Goal: Communication & Community: Answer question/provide support

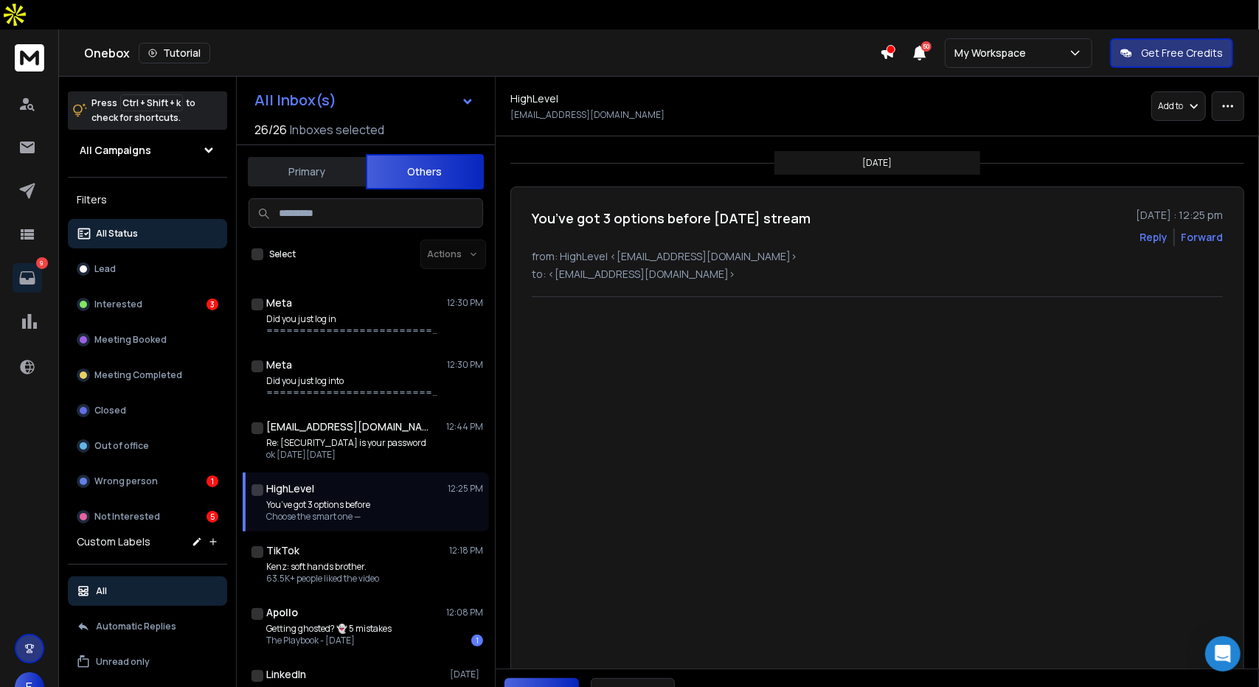
click at [313, 161] on div "Primary Others Select Actions Meta 12:30 PM Did you just log in ===============…" at bounding box center [366, 475] width 258 height 636
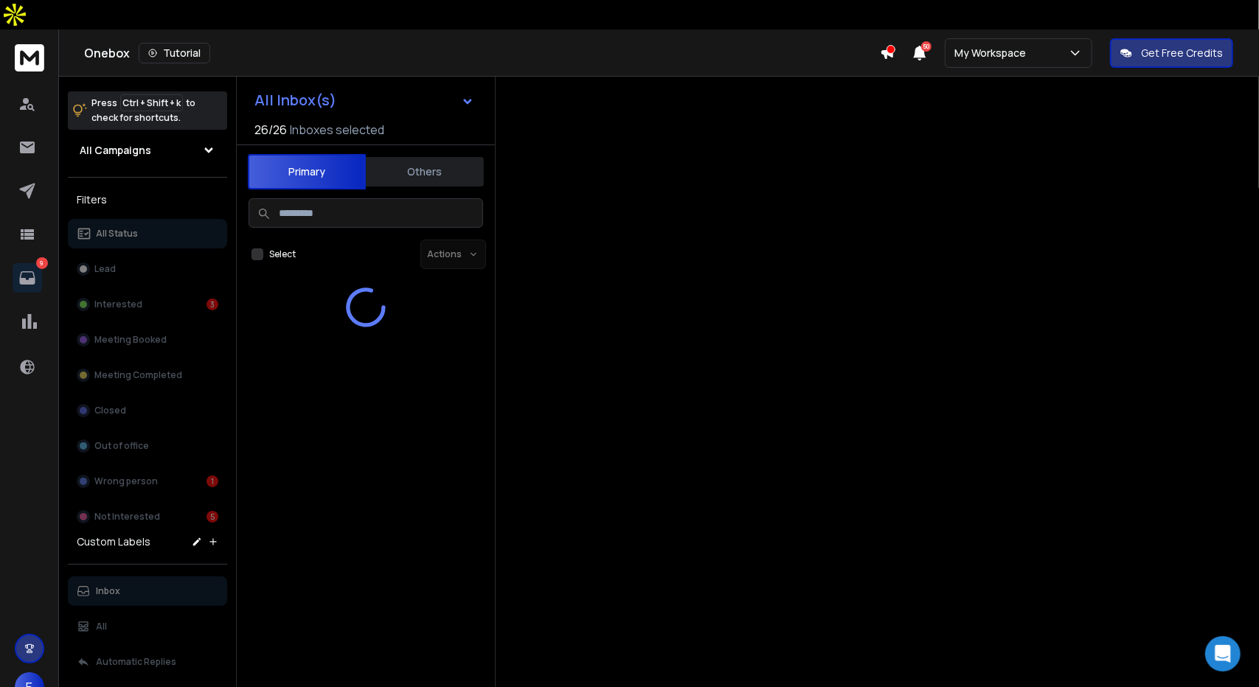
click at [317, 154] on button "Primary" at bounding box center [307, 171] width 118 height 35
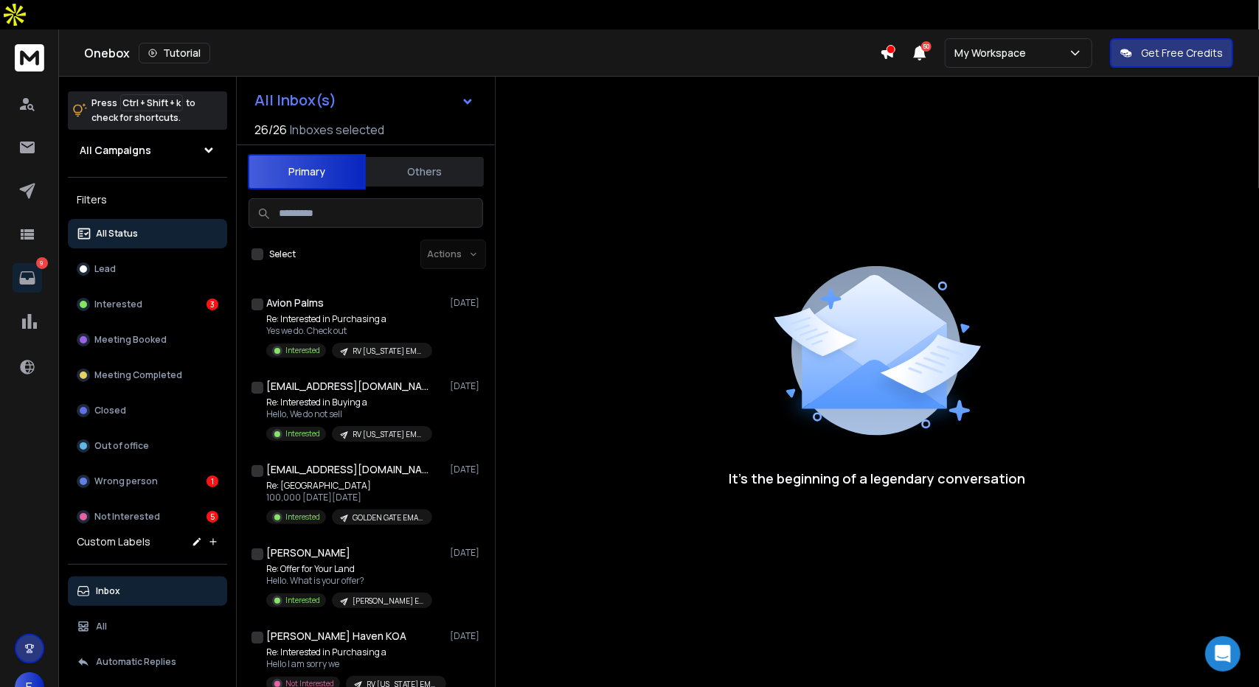
click at [403, 156] on button "Others" at bounding box center [425, 172] width 118 height 32
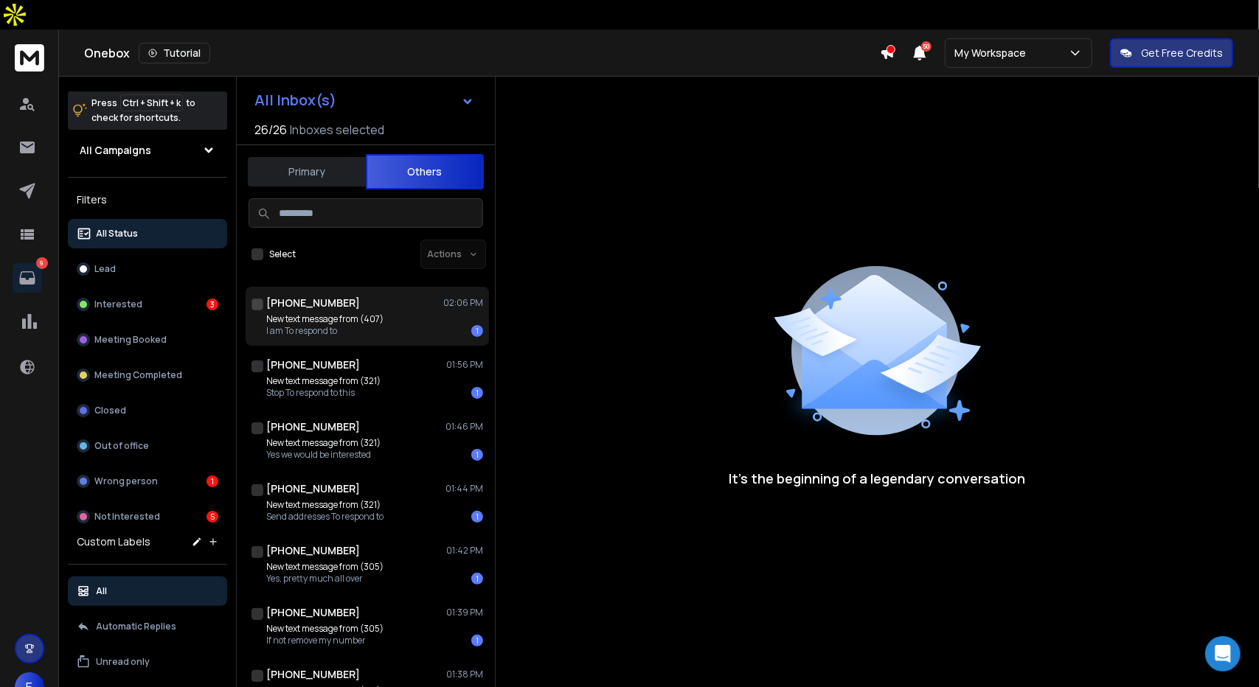
click at [366, 325] on p "I am To respond to" at bounding box center [324, 331] width 117 height 12
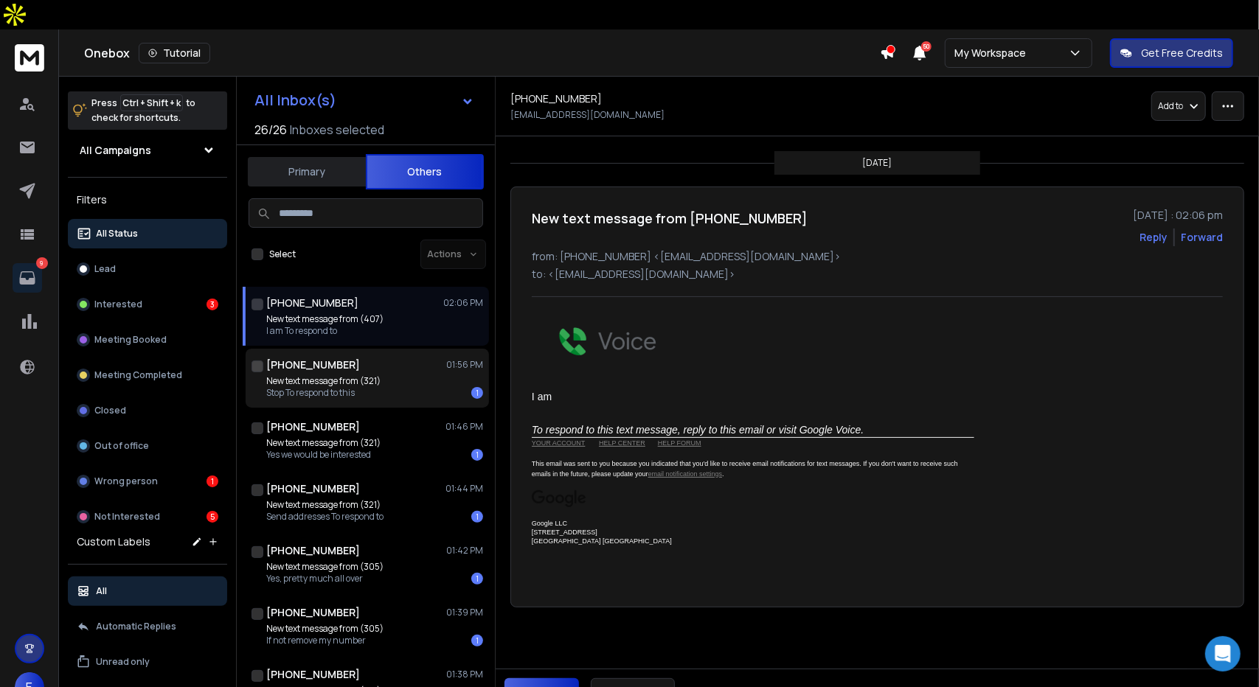
click at [360, 372] on div "[PHONE_NUMBER] 01:56 PM New text message from (321) Stop To respond to this 1" at bounding box center [367, 378] width 243 height 59
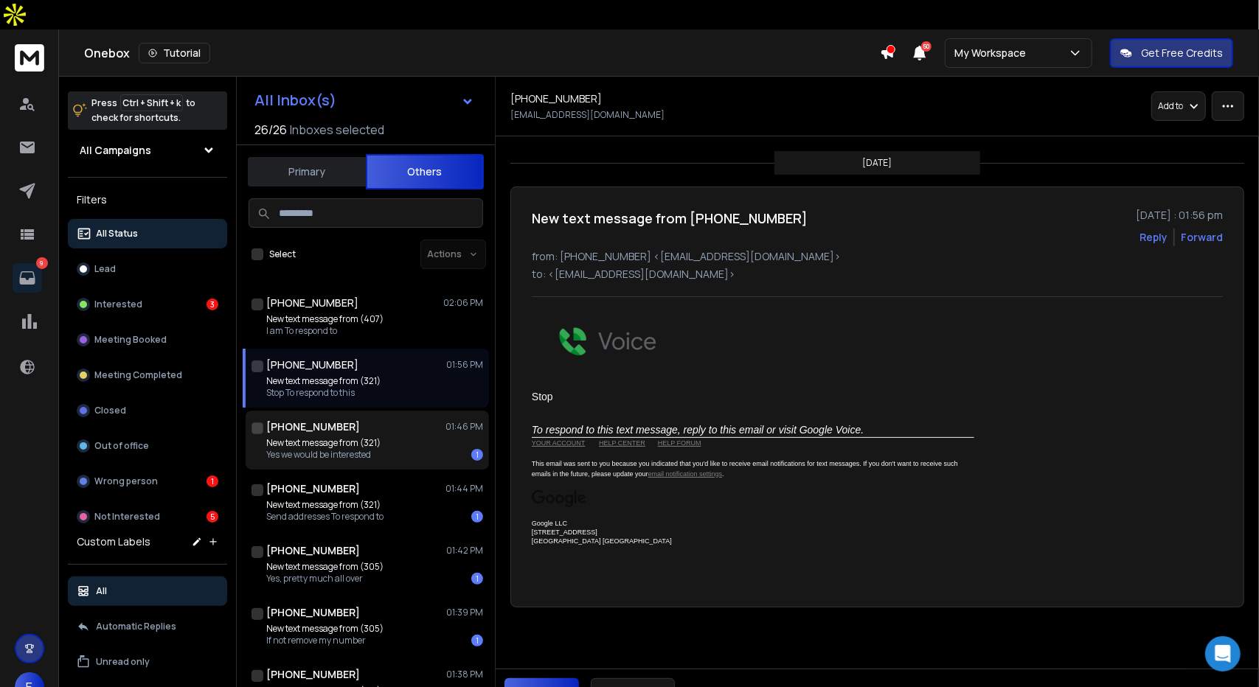
click at [365, 437] on p "New text message from (321)" at bounding box center [323, 443] width 114 height 12
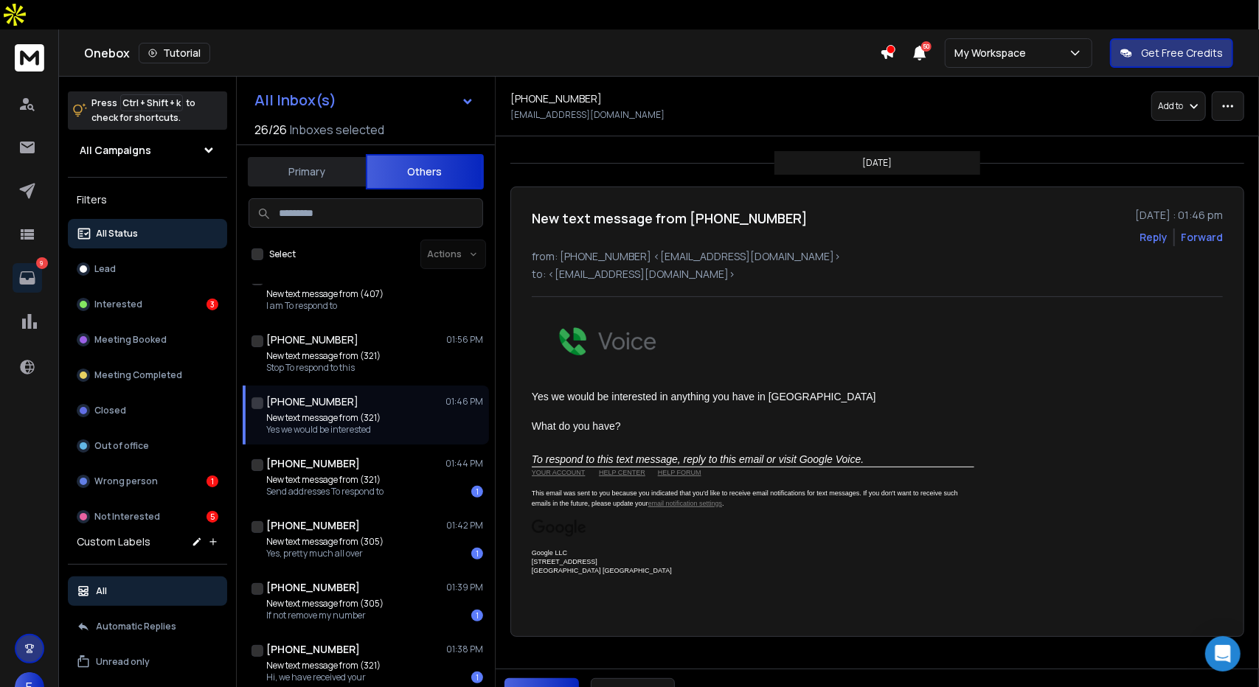
scroll to position [148, 0]
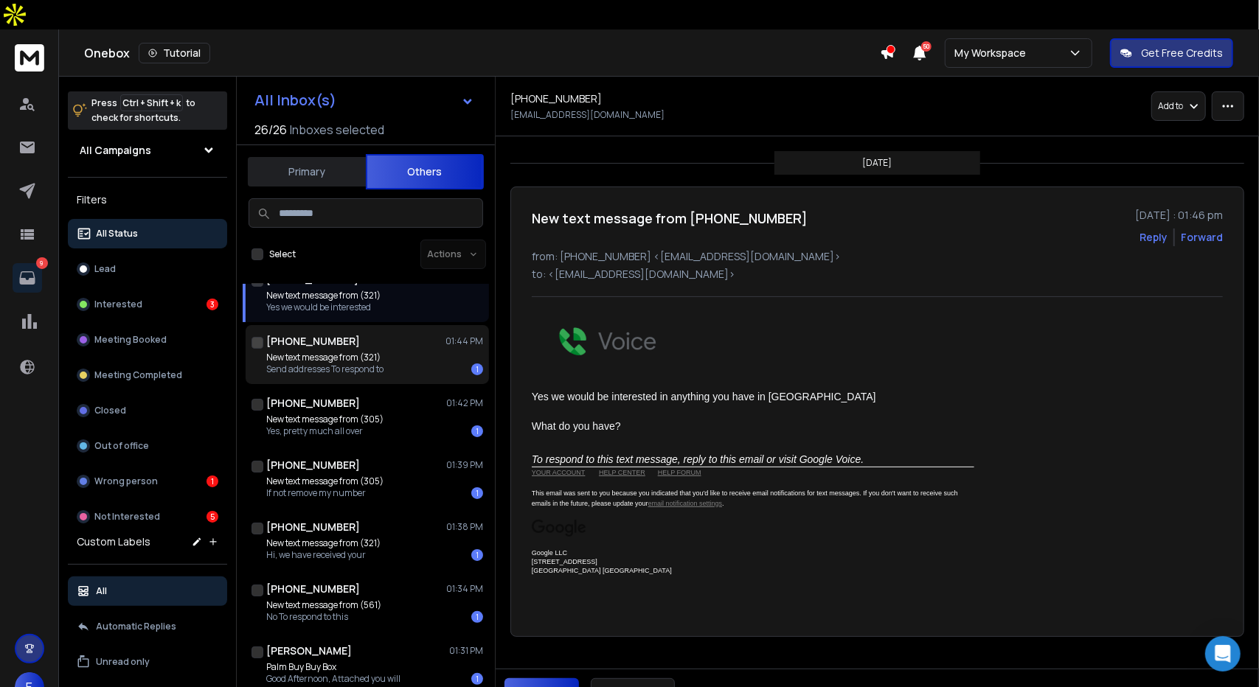
click at [384, 364] on p "Send addresses To respond to" at bounding box center [324, 370] width 117 height 12
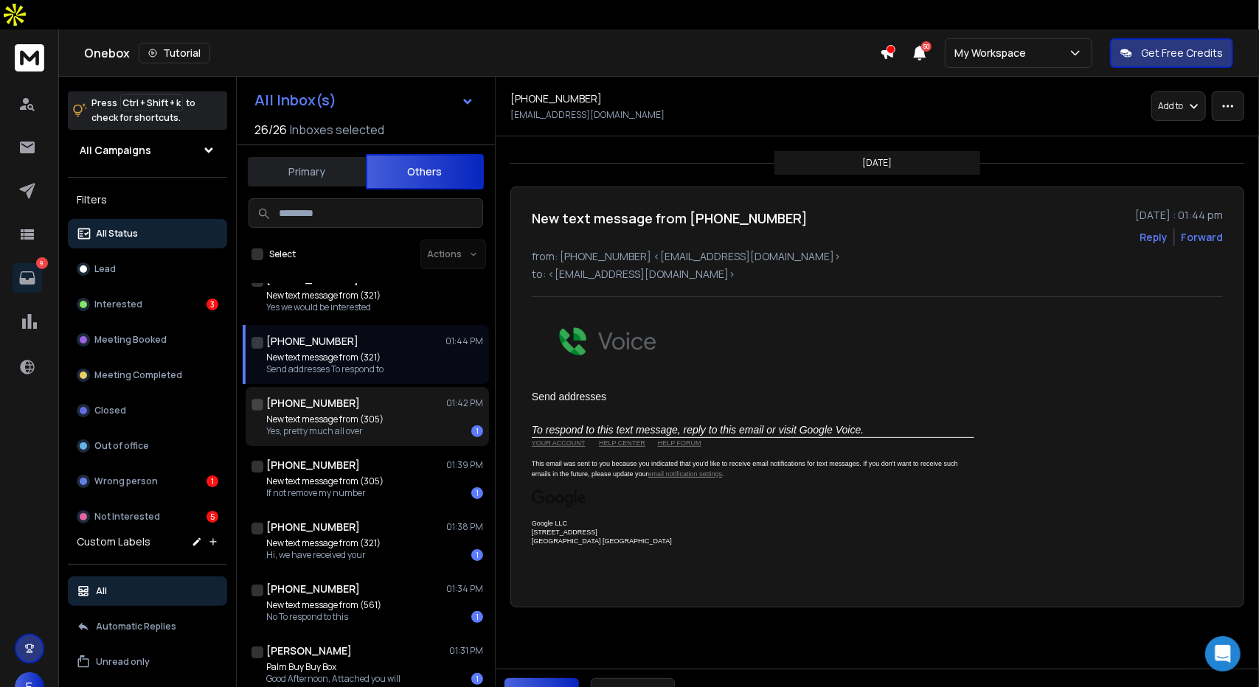
click at [381, 426] on p "Yes, pretty much all over" at bounding box center [324, 432] width 117 height 12
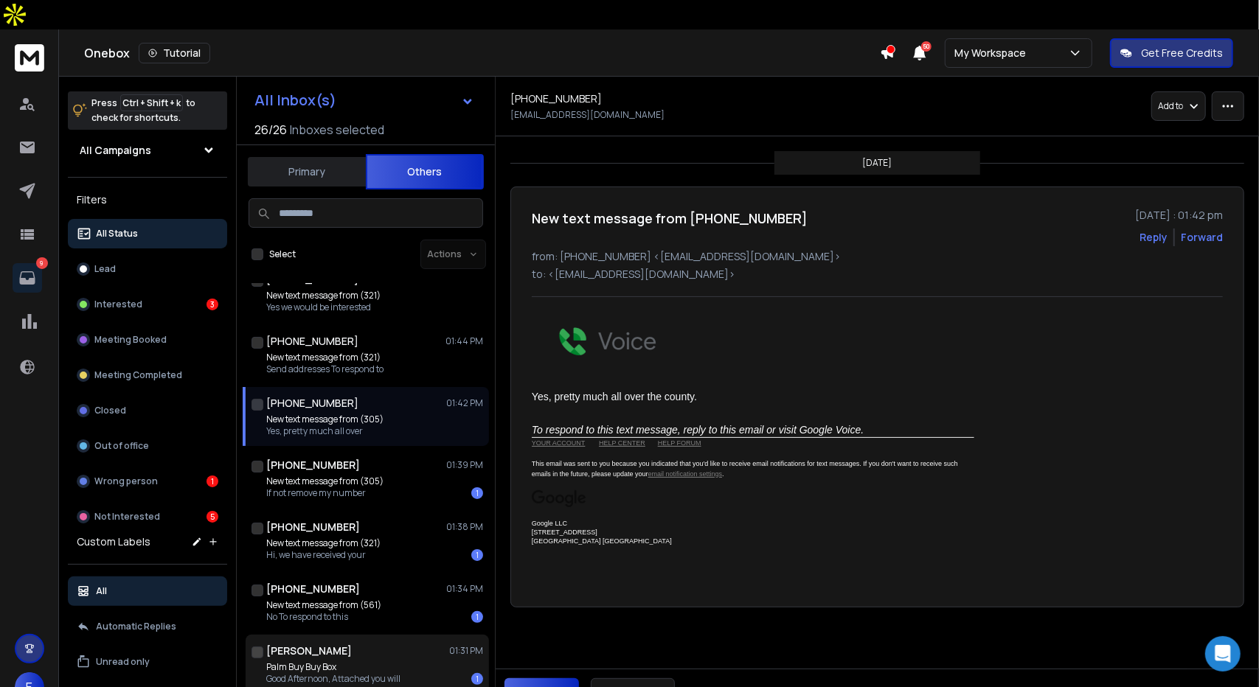
click at [378, 644] on div "[PERSON_NAME] 01:31 PM" at bounding box center [374, 651] width 217 height 15
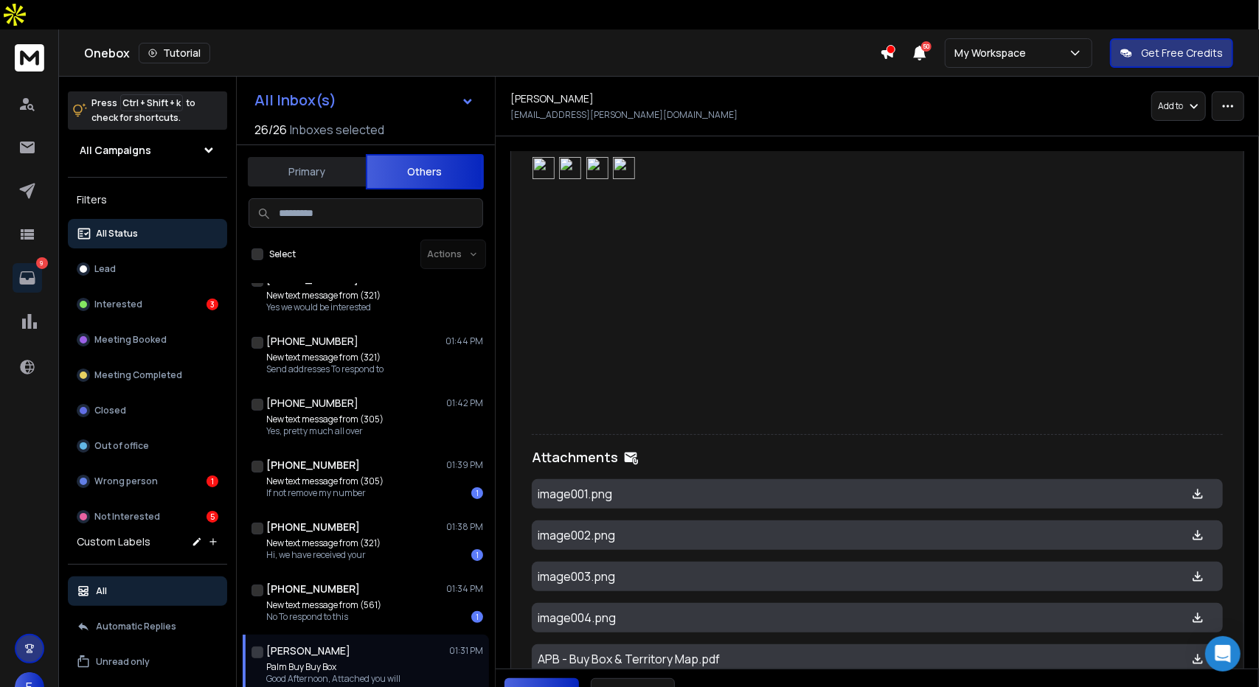
scroll to position [1120, 0]
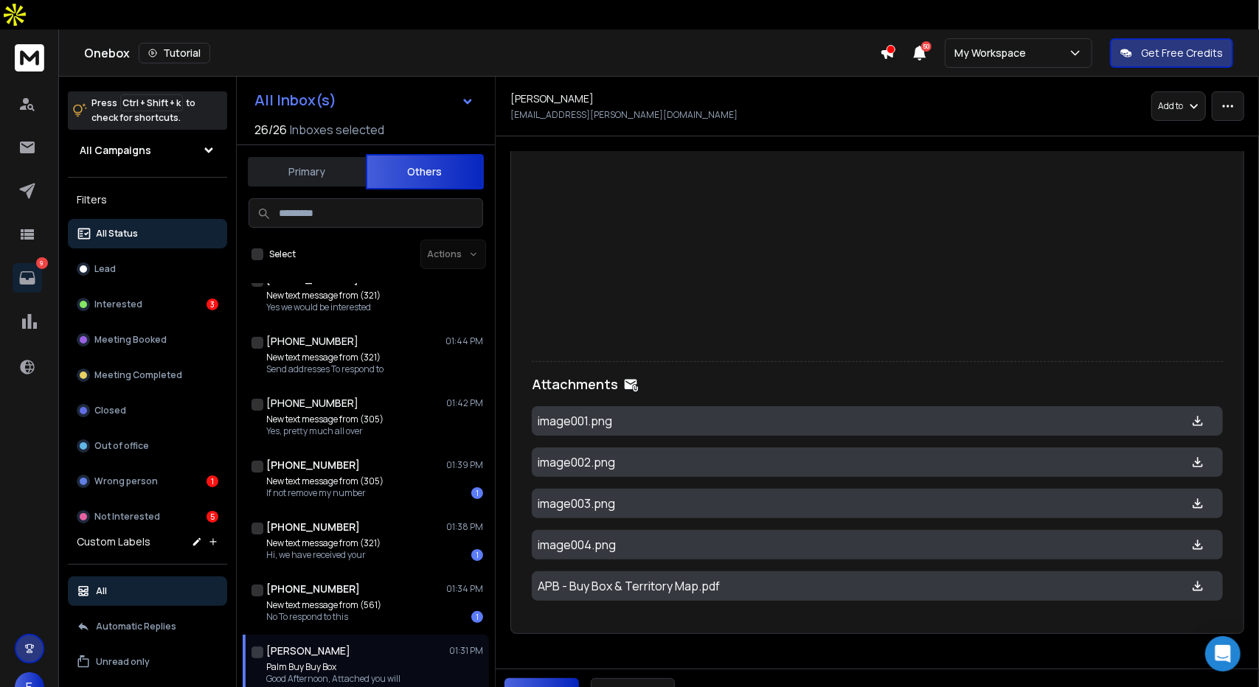
click at [692, 577] on div "APB - Buy Box & Territory Map.pdf" at bounding box center [704, 586] width 332 height 18
click at [1198, 579] on icon at bounding box center [1197, 586] width 15 height 15
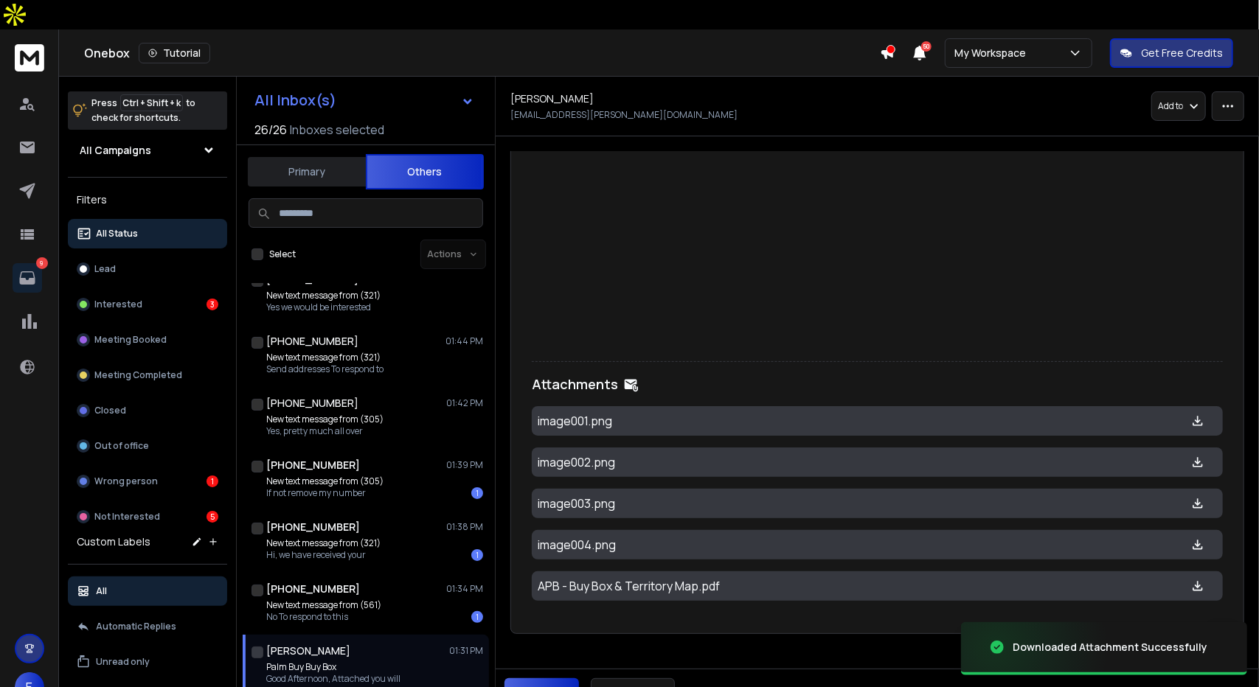
click at [528, 686] on div "Reply" at bounding box center [529, 693] width 27 height 15
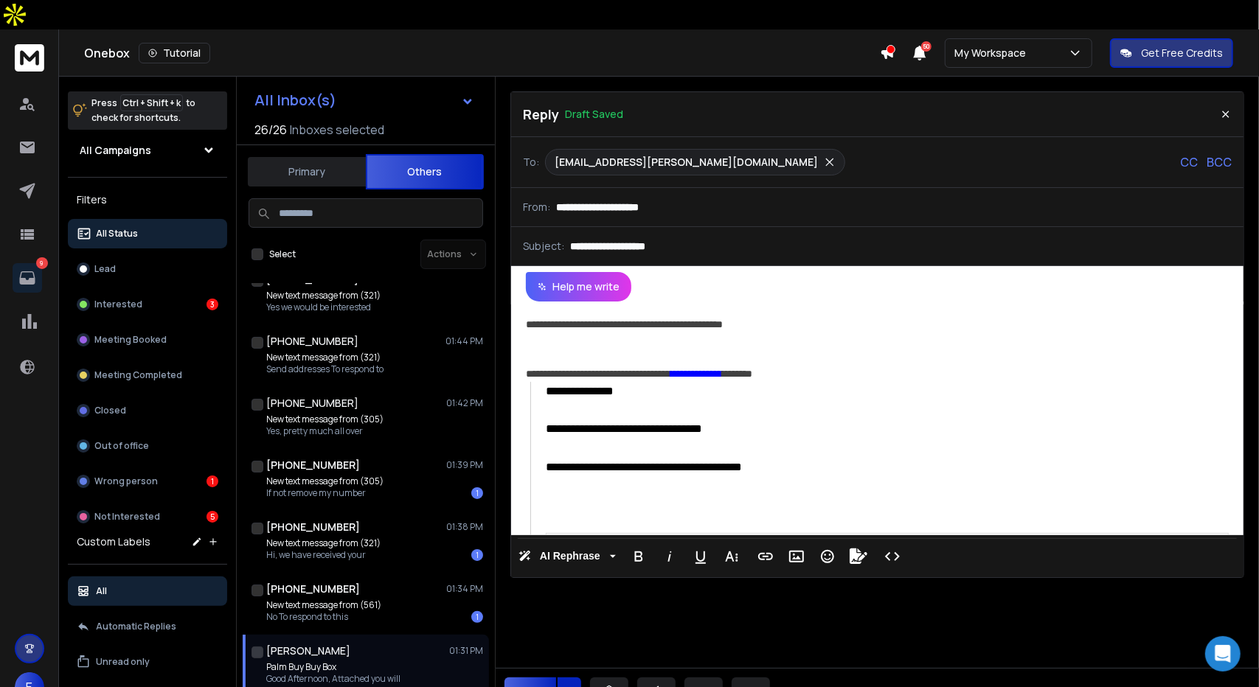
click at [532, 678] on button "Send" at bounding box center [530, 693] width 52 height 30
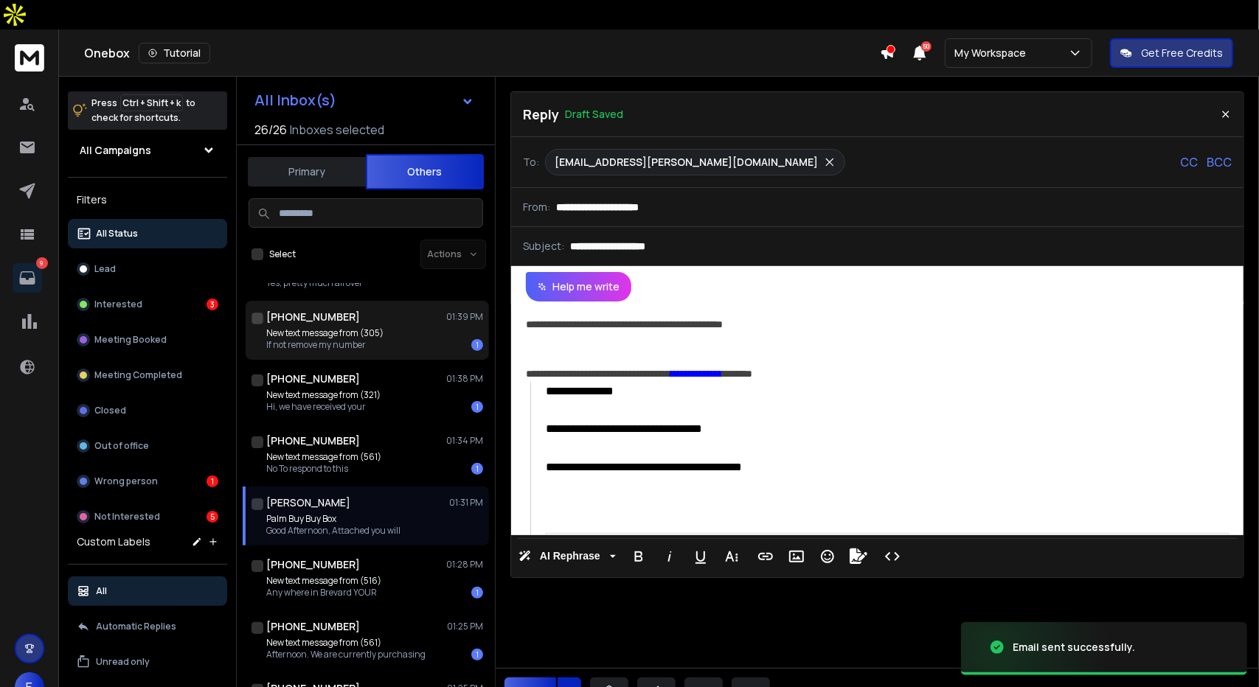
scroll to position [369, 0]
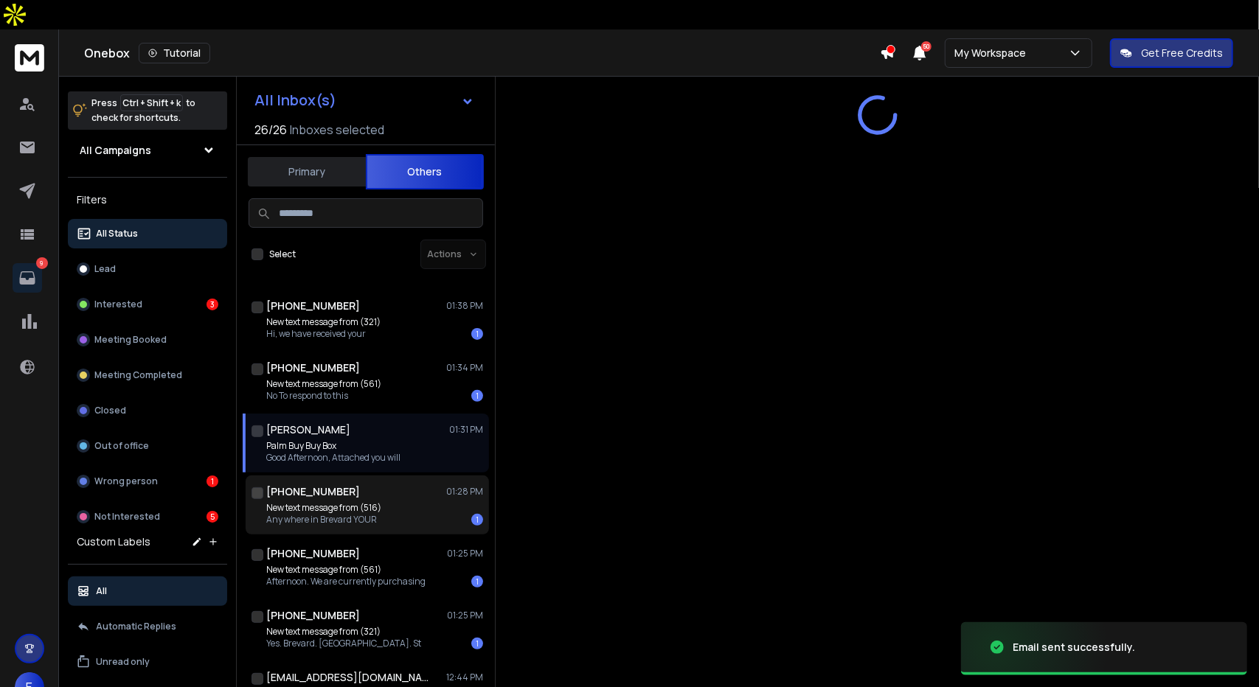
click at [432, 485] on div "[PHONE_NUMBER] 01:28 PM New text message from (516) Any where in [GEOGRAPHIC_DA…" at bounding box center [374, 505] width 217 height 41
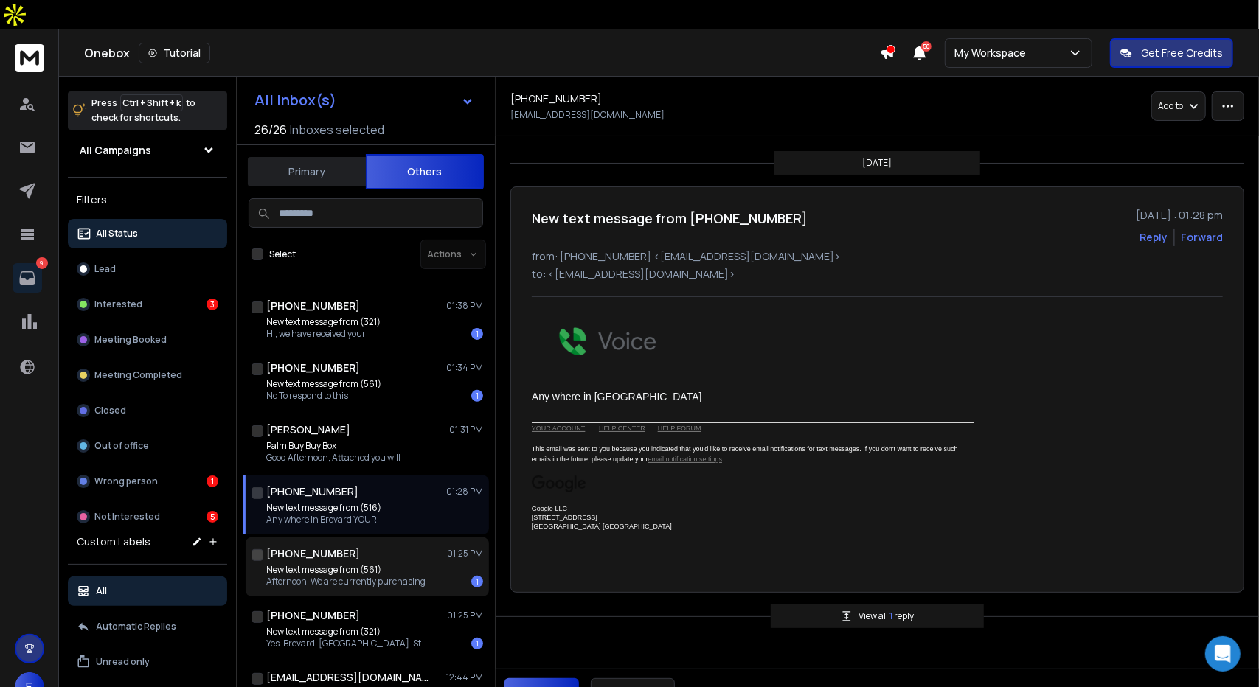
click at [431, 547] on div "[PHONE_NUMBER] 01:25 PM" at bounding box center [374, 554] width 217 height 15
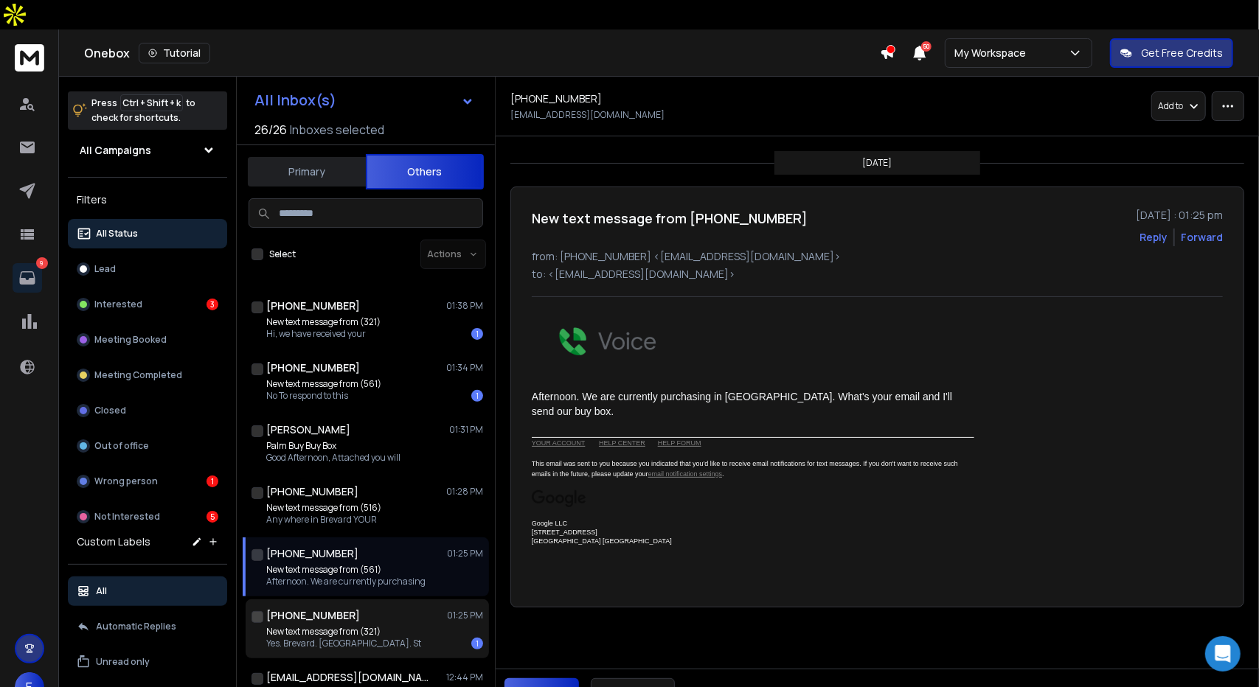
click at [413, 608] on div "[PHONE_NUMBER] 01:25 PM New text message from (321) Yes. Brevard. [GEOGRAPHIC_D…" at bounding box center [374, 628] width 217 height 41
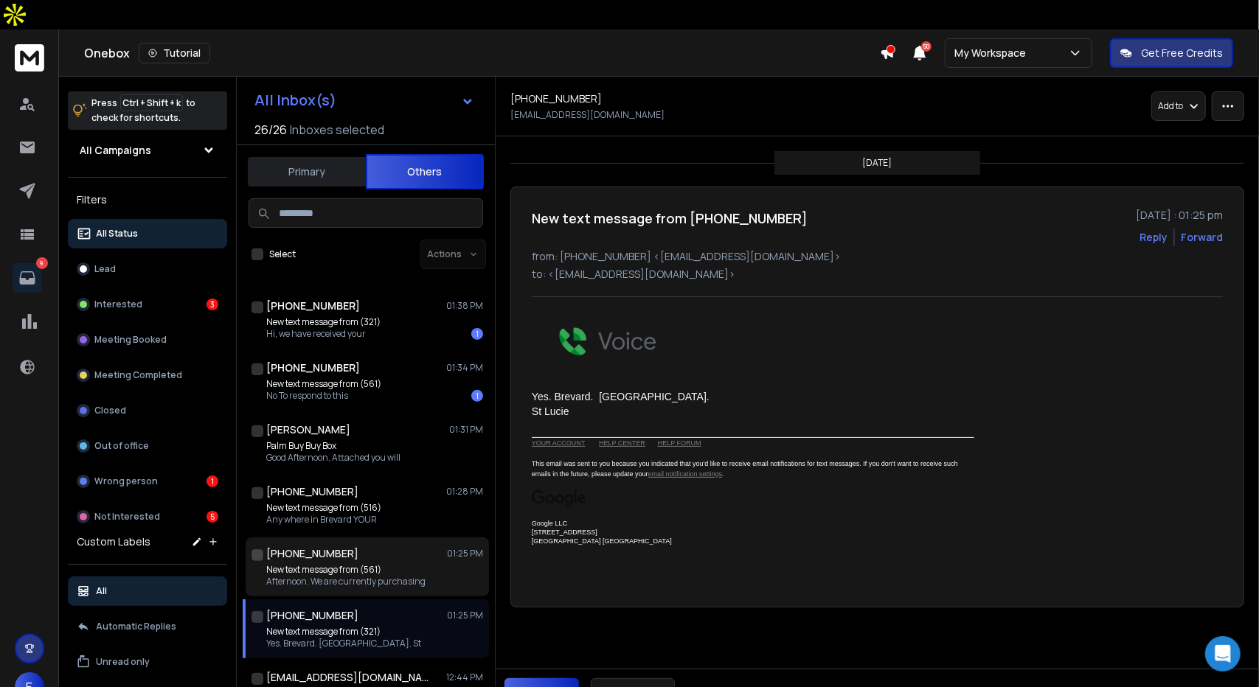
click at [401, 576] on p "Afternoon. We are currently purchasing" at bounding box center [345, 582] width 159 height 12
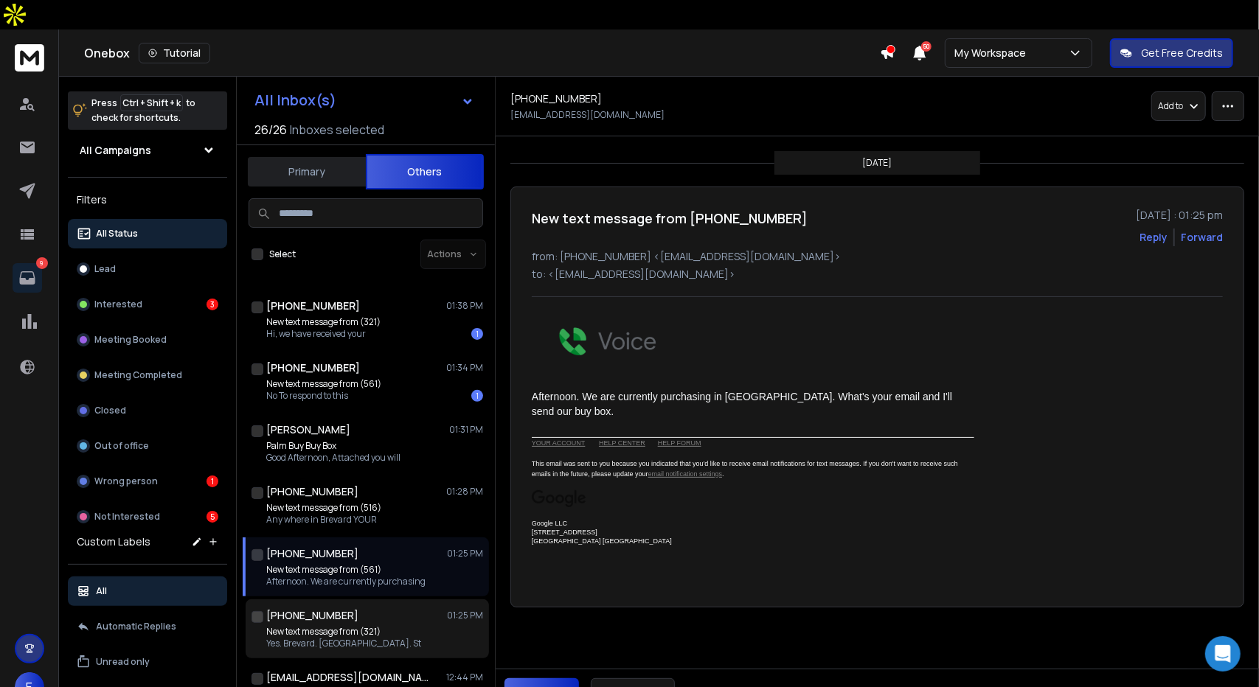
click at [394, 626] on div "New text message from (321) Yes. Brevard. [GEOGRAPHIC_DATA]. St" at bounding box center [374, 638] width 217 height 24
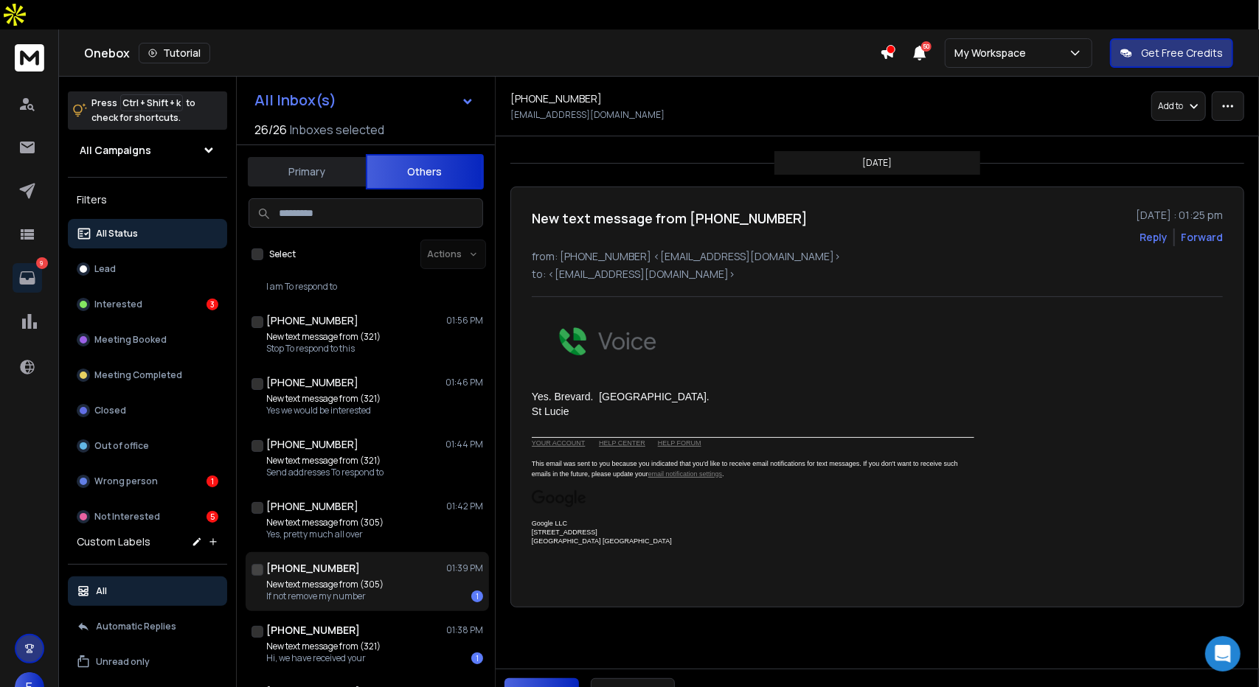
scroll to position [148, 0]
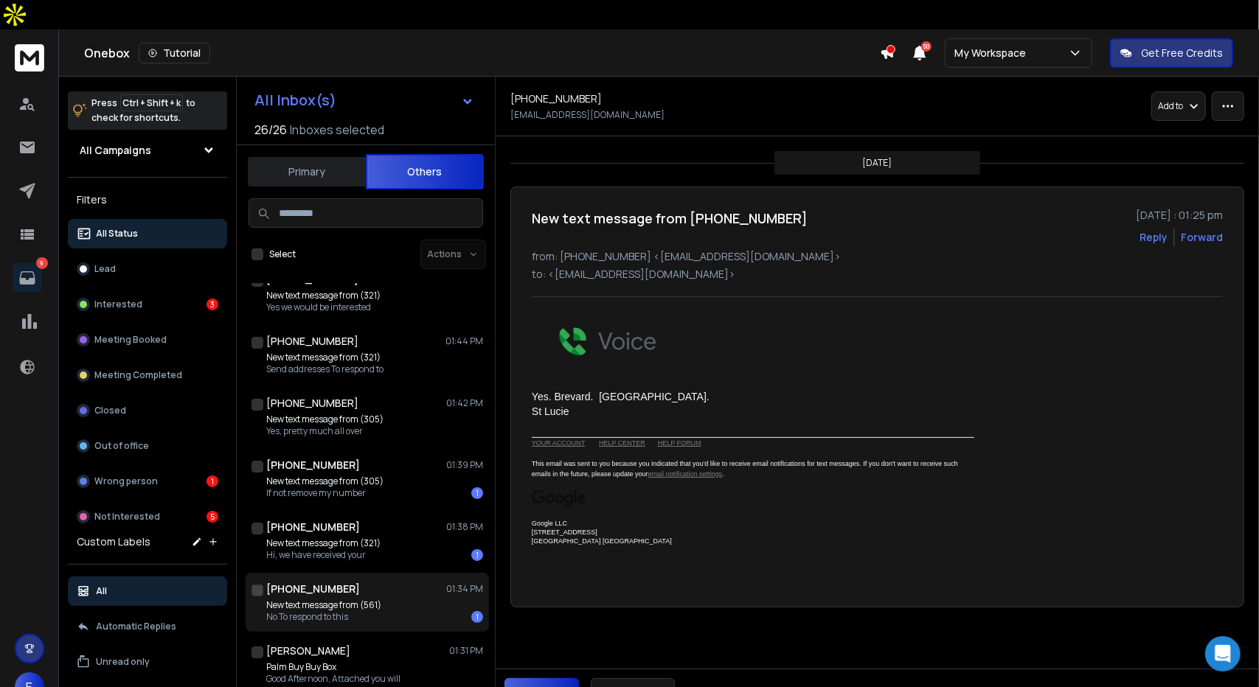
click at [412, 594] on div "[PHONE_NUMBER] 01:34 PM New text message from (561) No To respond to this 1" at bounding box center [367, 602] width 243 height 59
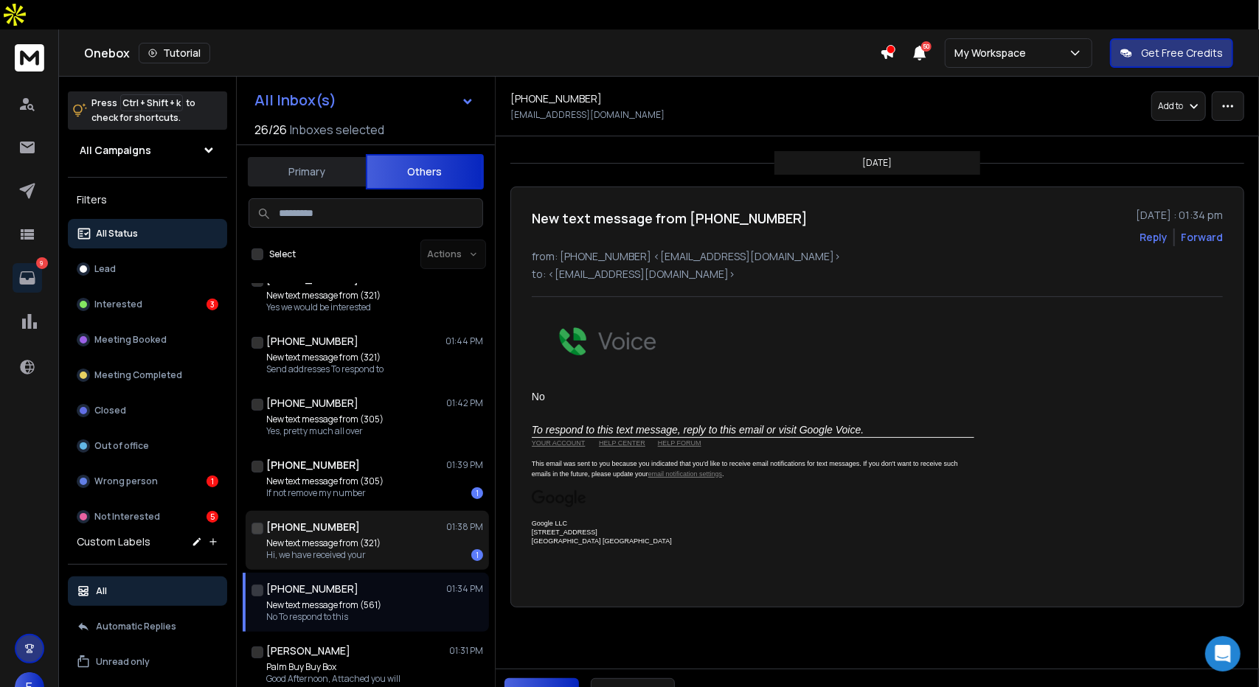
click at [413, 533] on div "[PHONE_NUMBER] 01:38 PM New text message from (321) Hi, we have received your 1" at bounding box center [367, 540] width 243 height 59
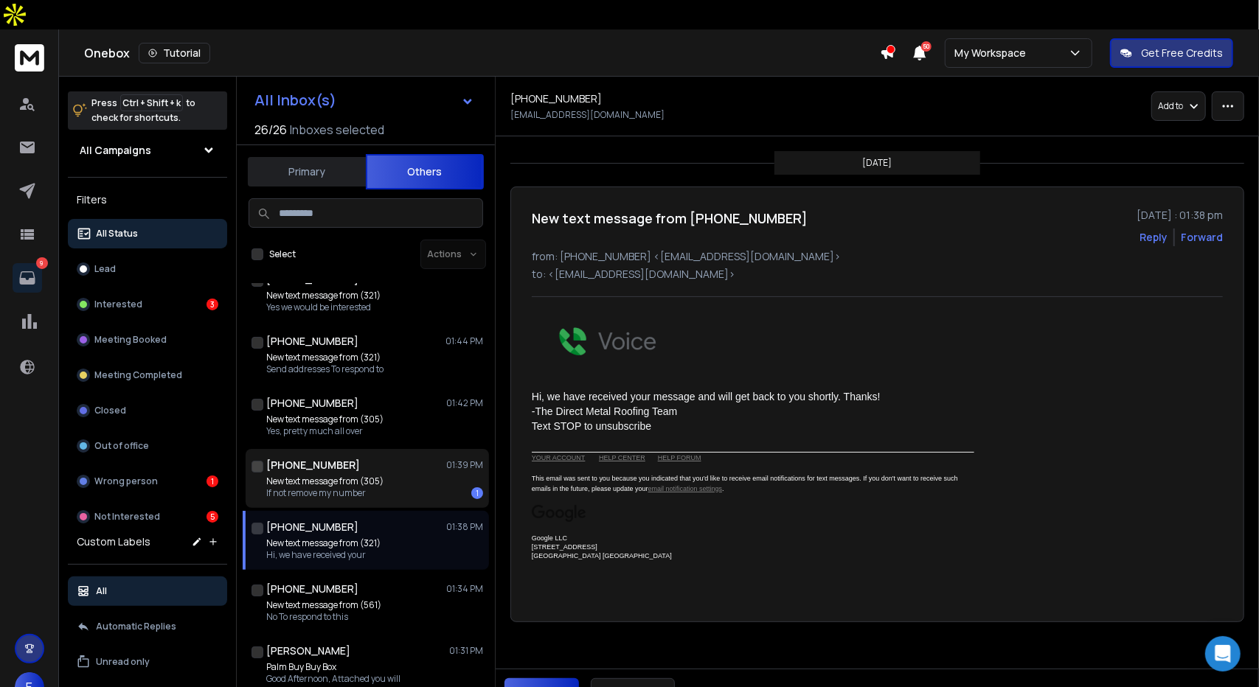
click at [429, 476] on div "New text message from (305) If not remove my number 1" at bounding box center [374, 488] width 217 height 24
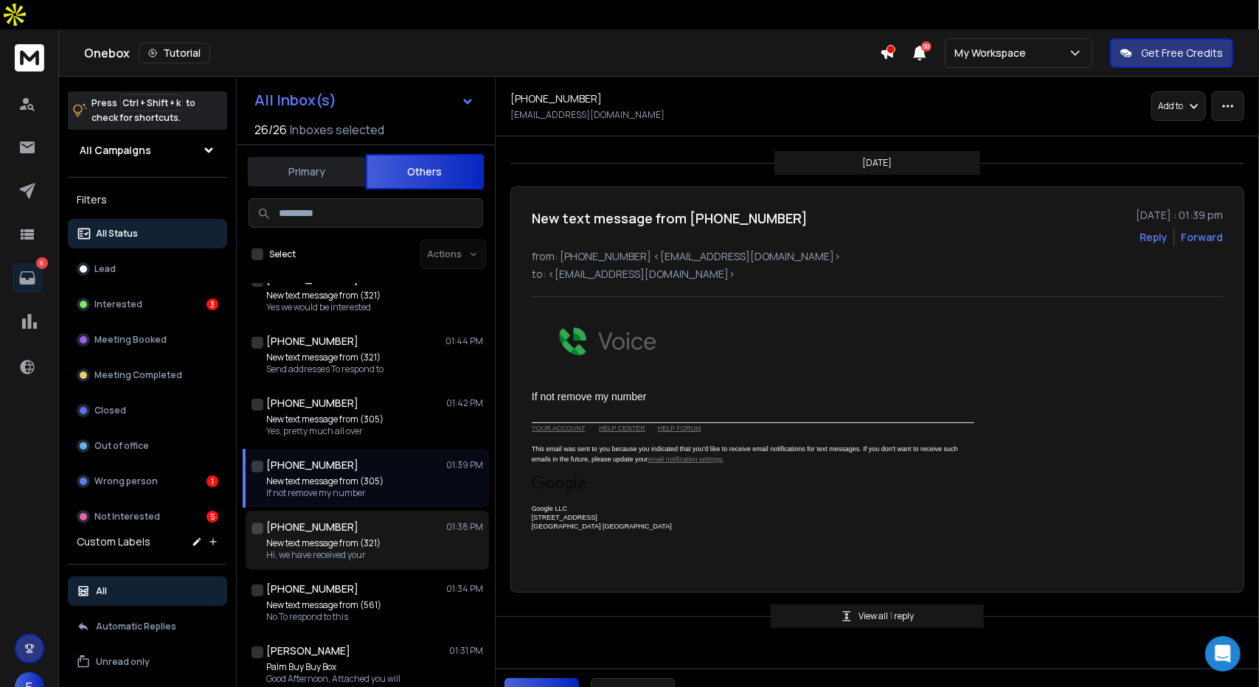
click at [426, 520] on div "[PHONE_NUMBER] 01:38 PM" at bounding box center [374, 527] width 217 height 15
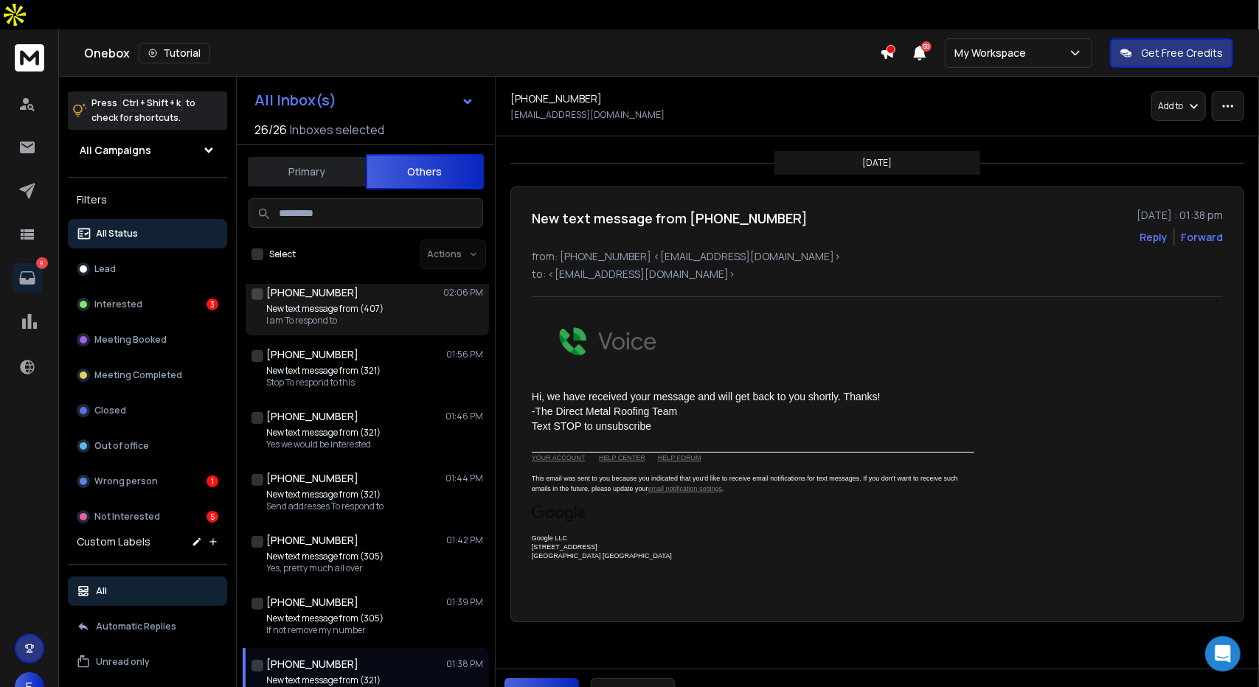
scroll to position [0, 0]
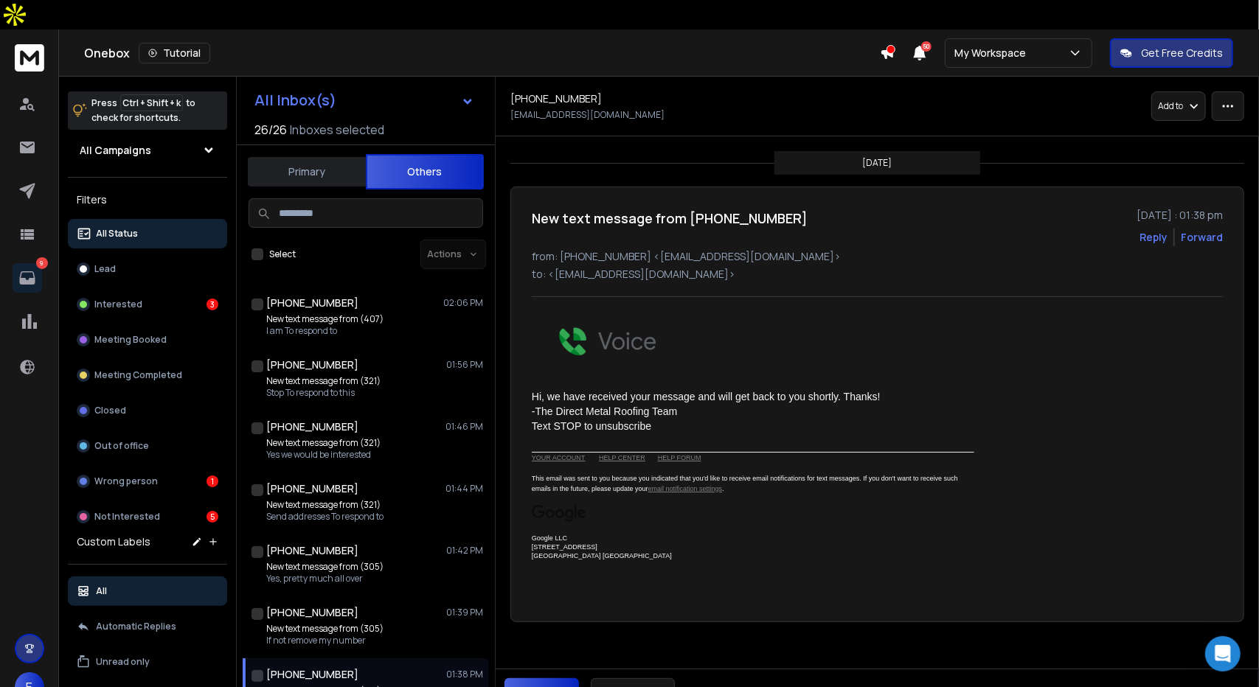
click at [311, 156] on button "Primary" at bounding box center [307, 172] width 118 height 32
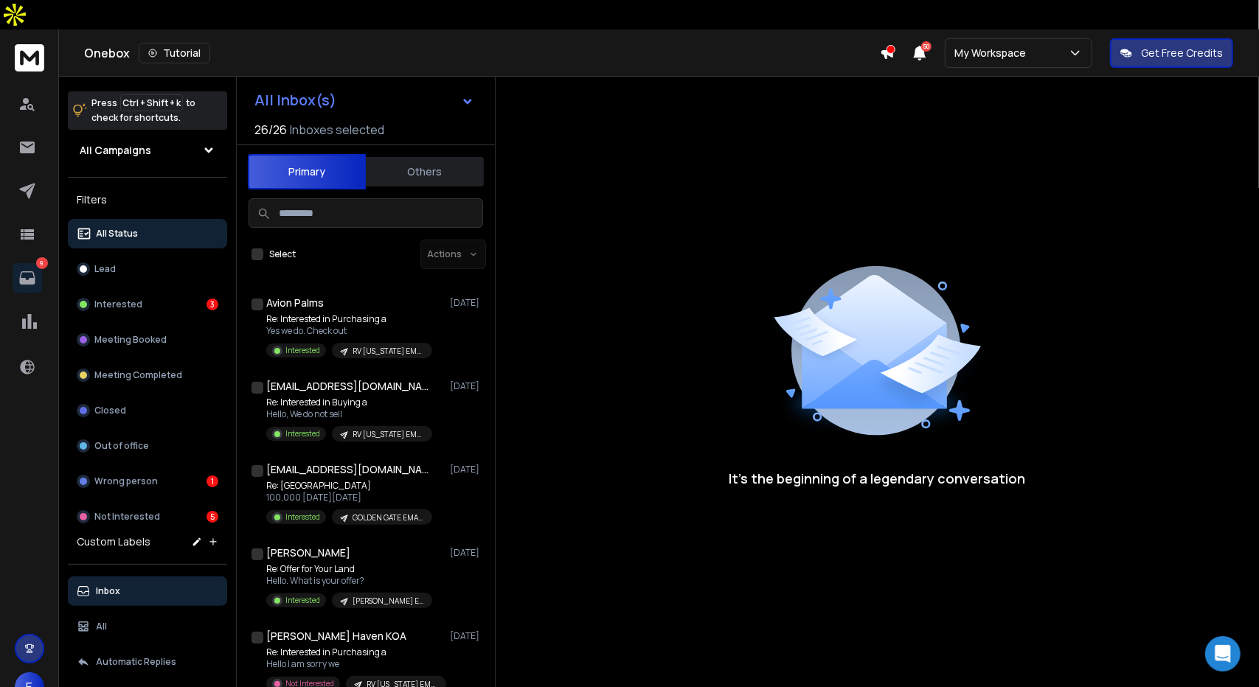
click at [478, 156] on button "Others" at bounding box center [425, 172] width 118 height 32
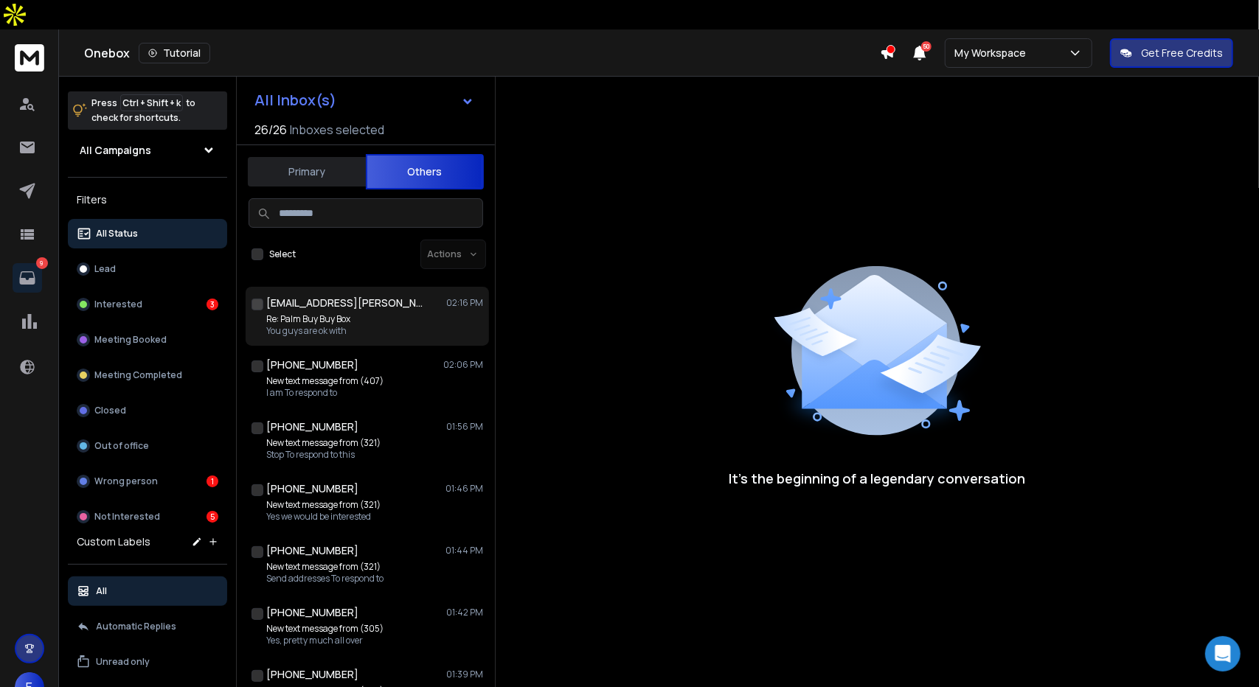
drag, startPoint x: 369, startPoint y: 291, endPoint x: 386, endPoint y: 287, distance: 18.2
click at [369, 313] on div "Re: Palm Buy Buy Box You guys are ok with" at bounding box center [374, 325] width 217 height 24
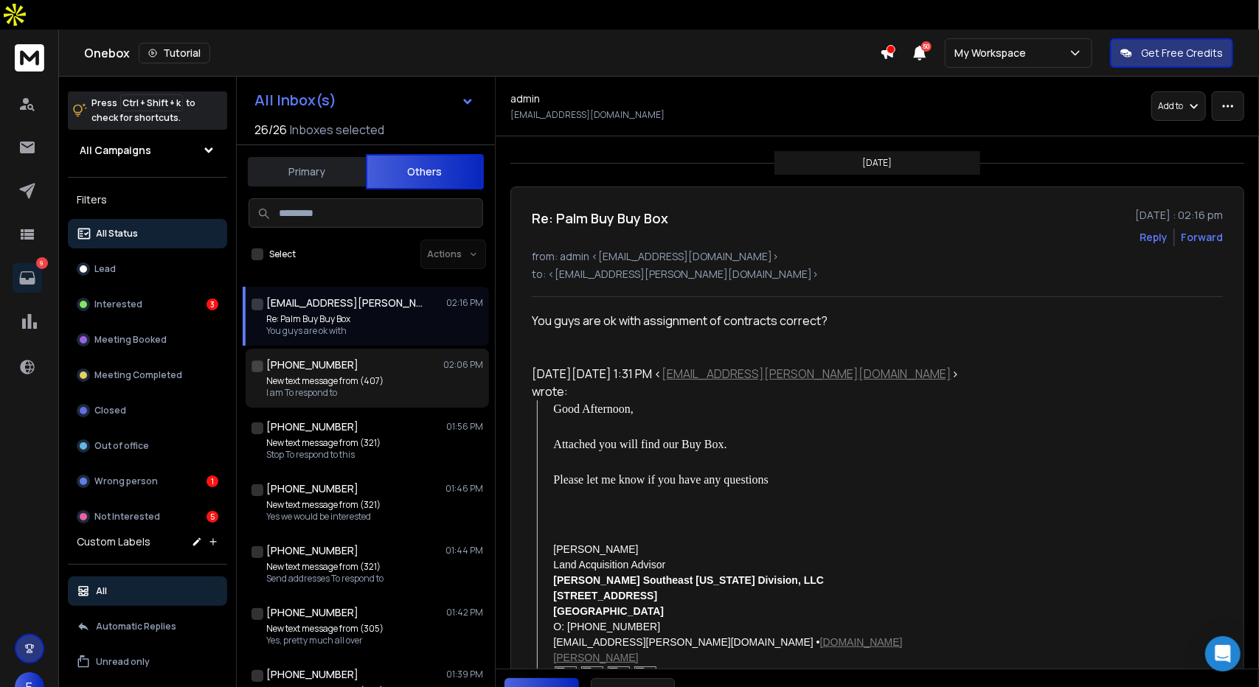
click at [359, 358] on div "[PHONE_NUMBER] 02:06 PM New text message from (407) I am To respond to" at bounding box center [374, 378] width 217 height 41
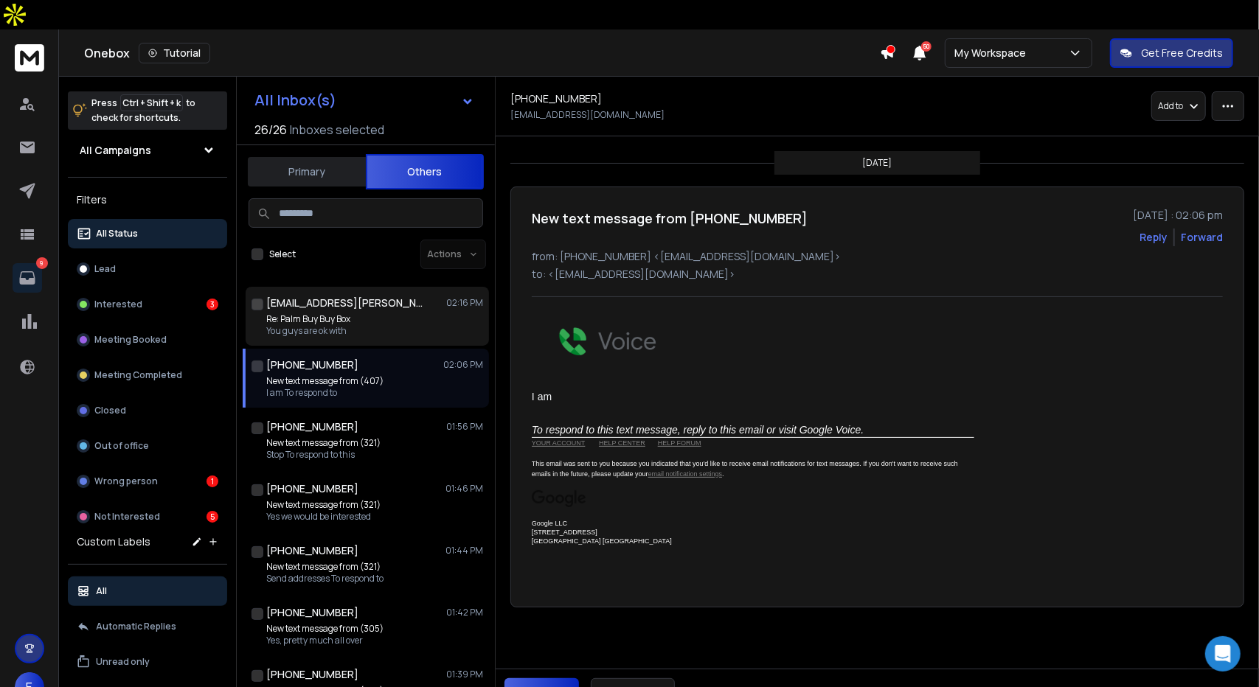
click at [384, 313] on div "Re: Palm Buy Buy Box You guys are ok with" at bounding box center [374, 325] width 217 height 24
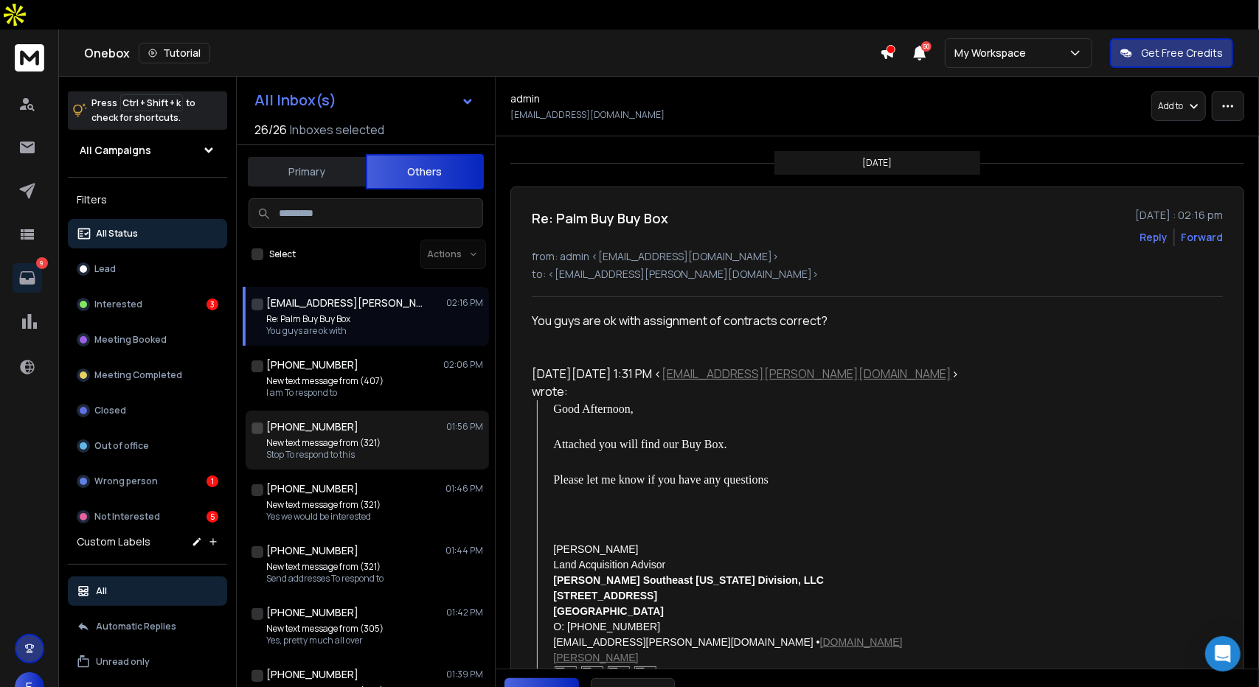
click at [398, 433] on div "[PHONE_NUMBER] 01:56 PM New text message from (321) Stop To respond to this" at bounding box center [367, 440] width 243 height 59
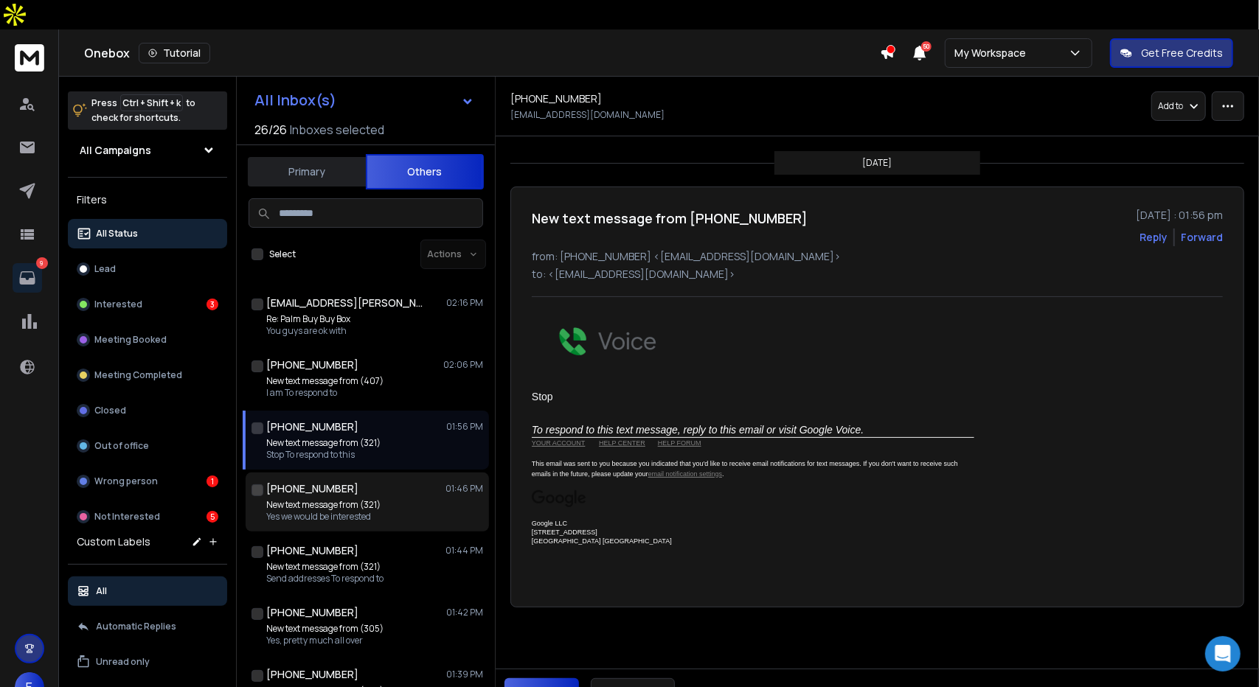
click at [395, 499] on div "New text message from (321) Yes we would be interested" at bounding box center [374, 511] width 217 height 24
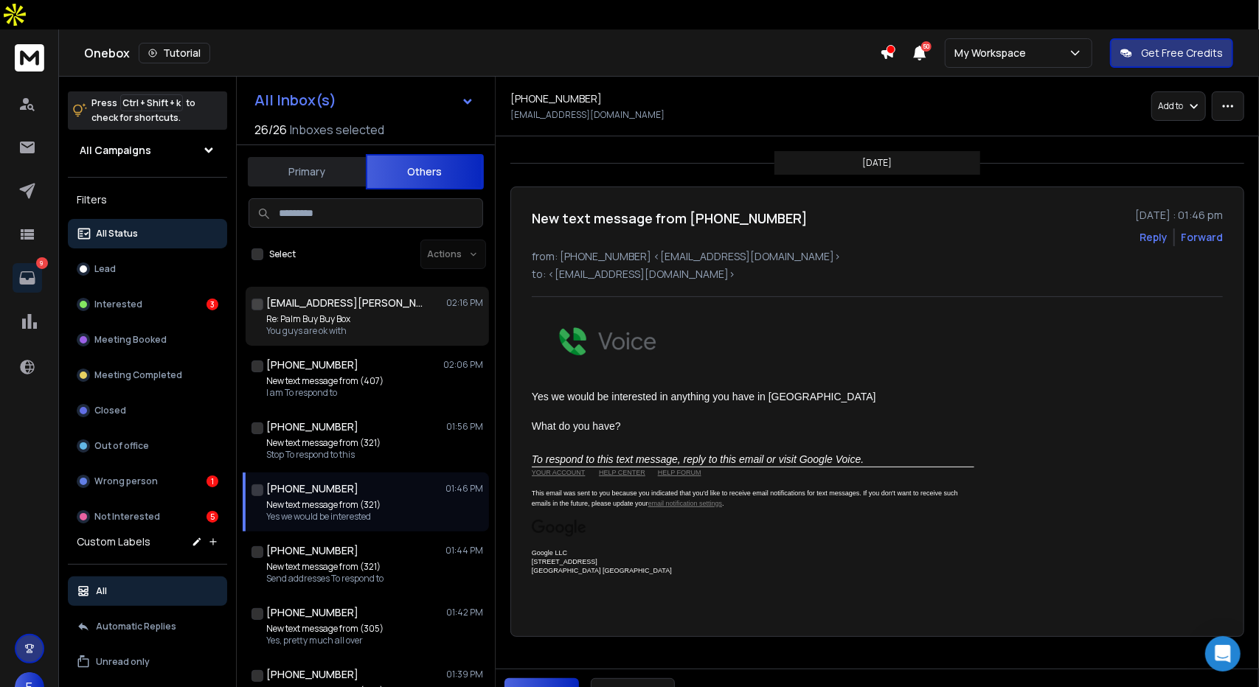
click at [409, 296] on div "[EMAIL_ADDRESS][PERSON_NAME][DOMAIN_NAME] 02:16 PM" at bounding box center [374, 303] width 217 height 15
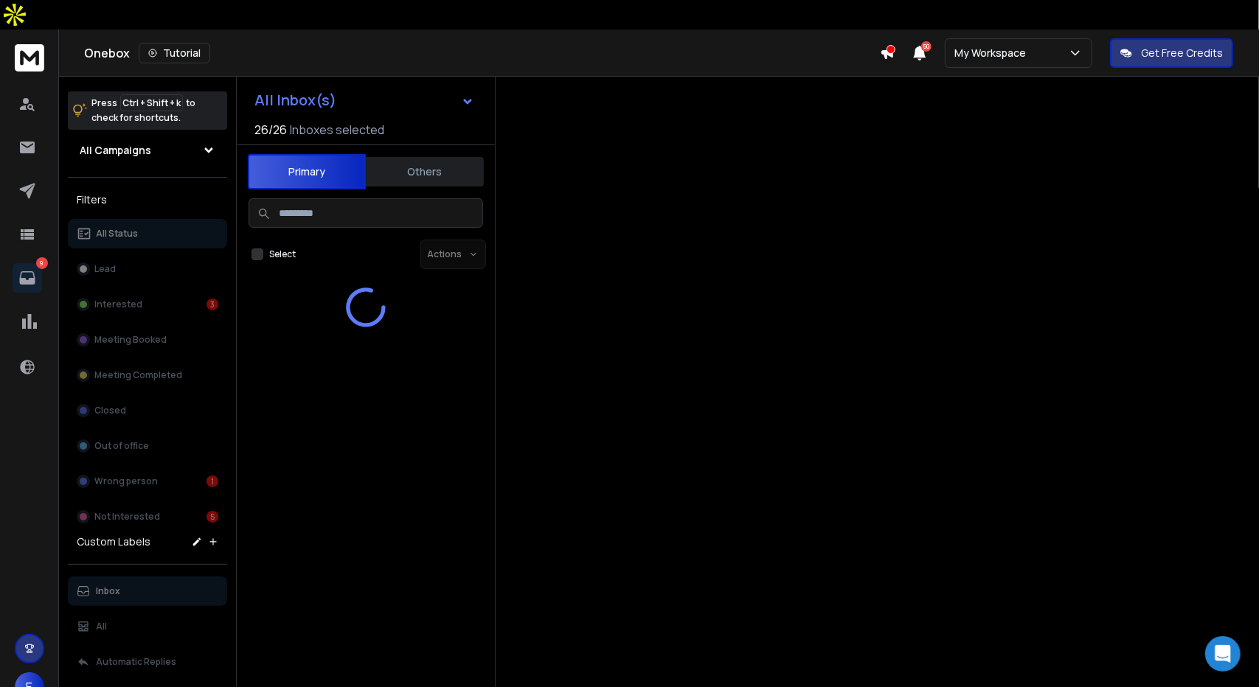
click at [283, 154] on button "Primary" at bounding box center [307, 171] width 118 height 35
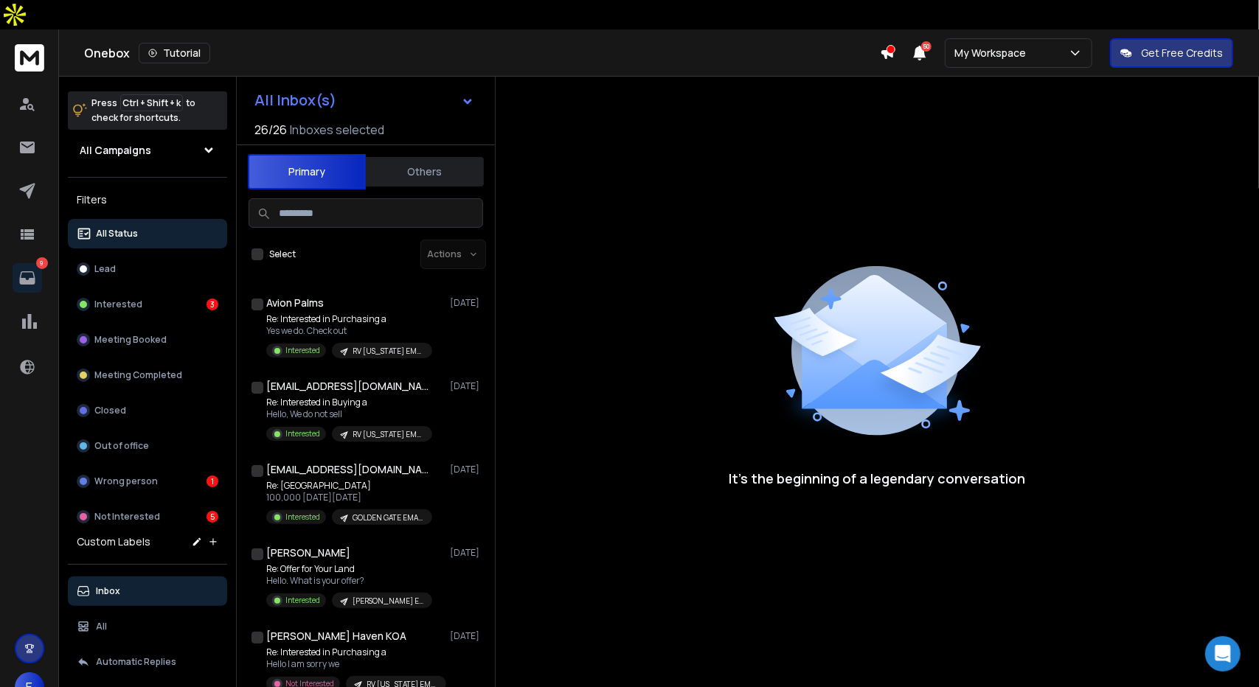
click at [448, 156] on button "Others" at bounding box center [425, 172] width 118 height 32
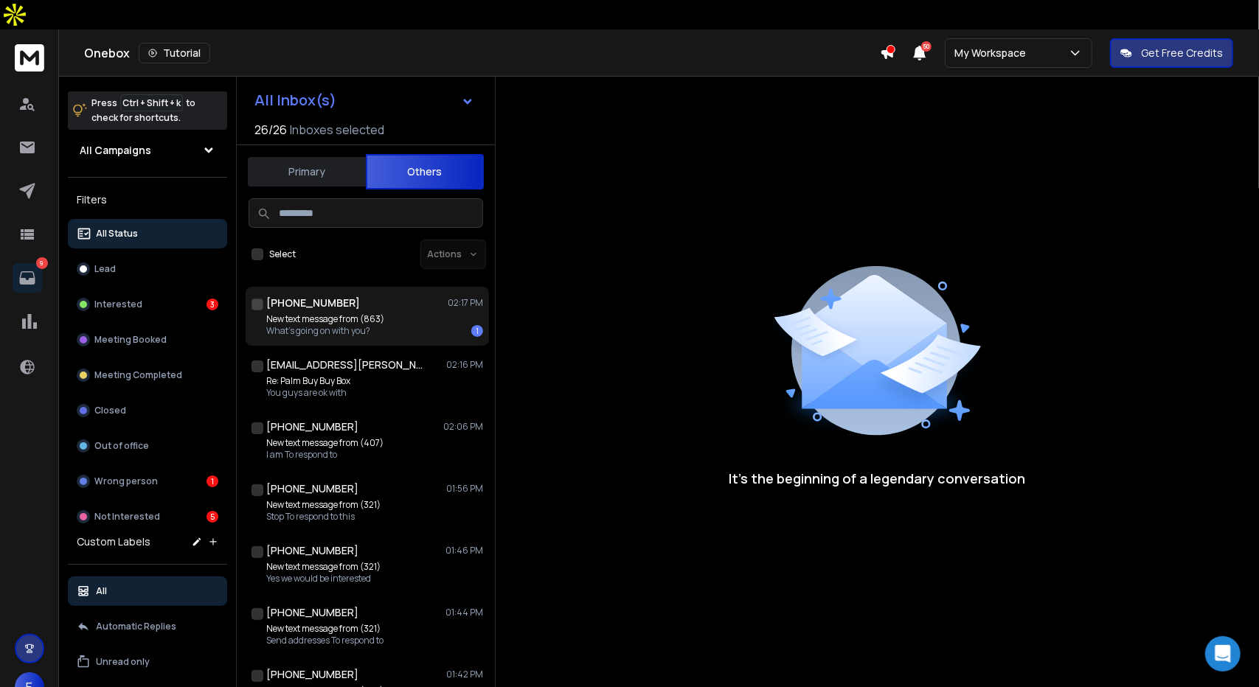
click at [384, 325] on p "What's going on with you?" at bounding box center [325, 331] width 118 height 12
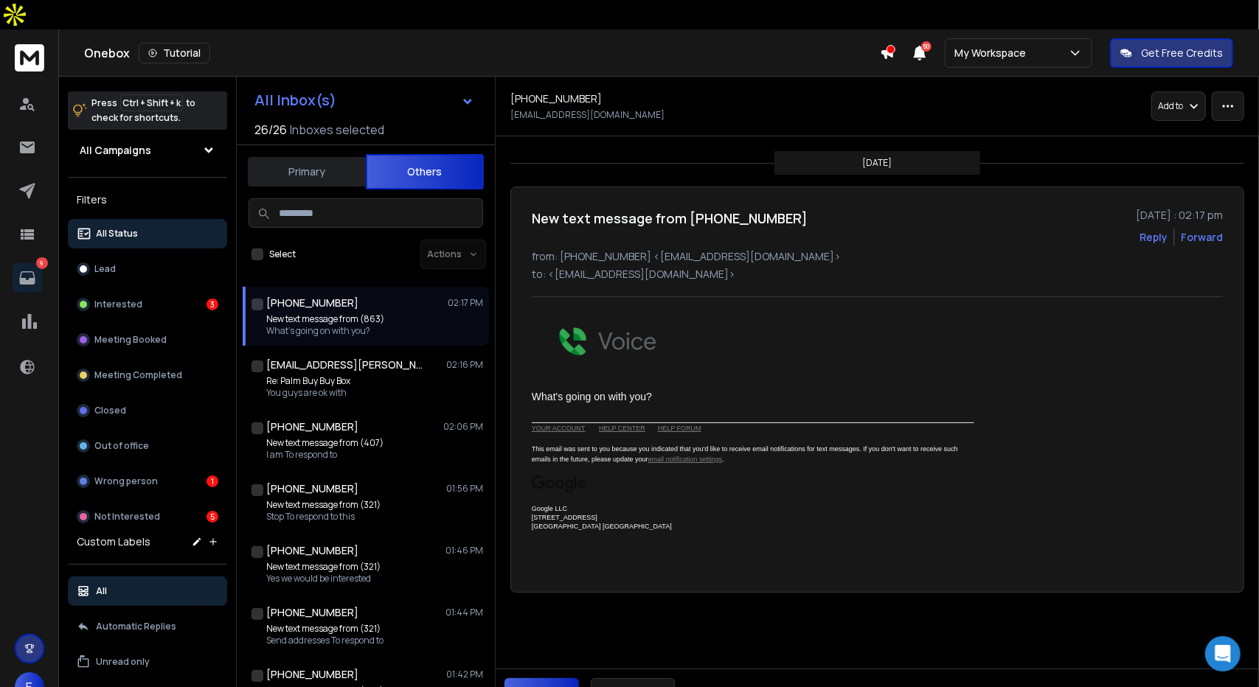
click at [537, 686] on div "Reply" at bounding box center [529, 693] width 27 height 15
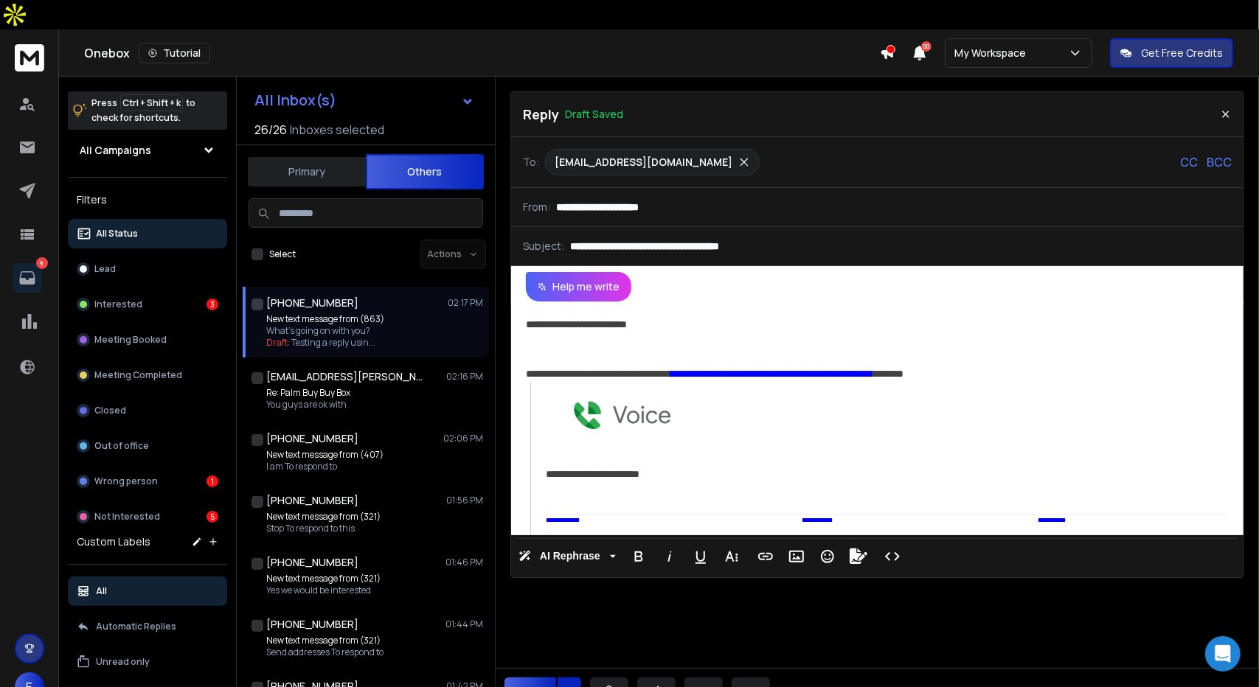
click at [546, 678] on button "Send" at bounding box center [530, 693] width 52 height 30
